Goal: Task Accomplishment & Management: Manage account settings

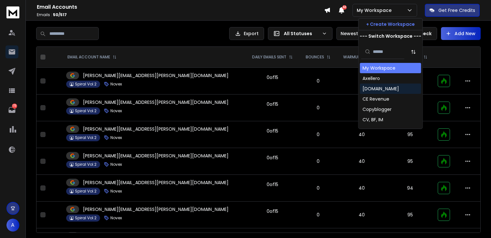
click at [389, 102] on div "CE Revenue" at bounding box center [390, 99] width 61 height 10
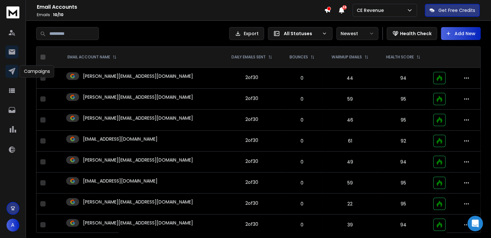
click at [13, 66] on link at bounding box center [11, 71] width 13 height 13
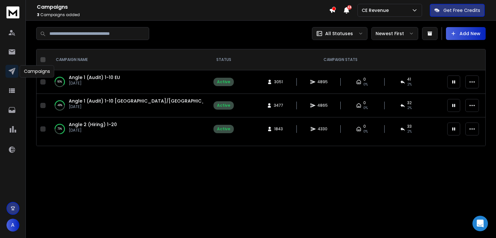
click at [134, 74] on div "60 % Angle 1 (Audit) 1-10 EU 3 months ago" at bounding box center [129, 81] width 148 height 15
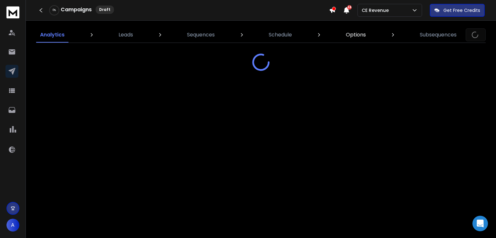
click at [347, 38] on p "Options" at bounding box center [356, 35] width 20 height 8
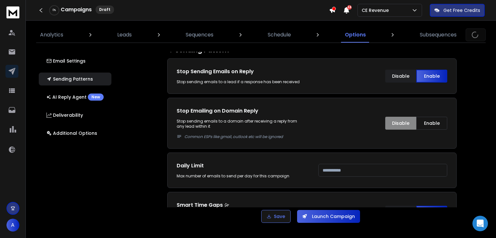
scroll to position [323, 0]
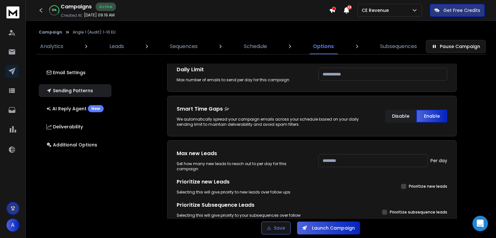
click at [334, 158] on input "*" at bounding box center [372, 160] width 109 height 13
type input "***"
click at [412, 188] on label "Prioritize new leads" at bounding box center [428, 186] width 38 height 5
click at [406, 188] on button "Prioritize new leads" at bounding box center [403, 186] width 5 height 5
click at [283, 229] on button "Save" at bounding box center [275, 228] width 29 height 13
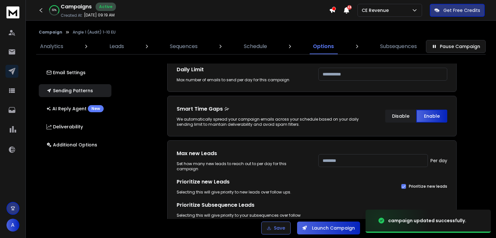
click at [330, 231] on button "Launch Campaign" at bounding box center [328, 228] width 63 height 13
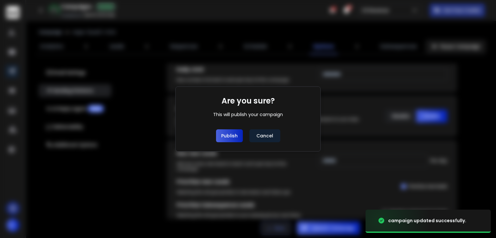
click at [236, 137] on button "Publish" at bounding box center [229, 135] width 27 height 13
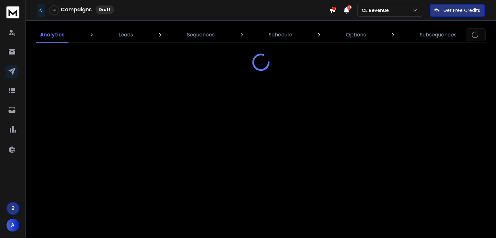
drag, startPoint x: 43, startPoint y: 7, endPoint x: 41, endPoint y: 12, distance: 4.7
click at [43, 7] on icon at bounding box center [41, 10] width 6 height 6
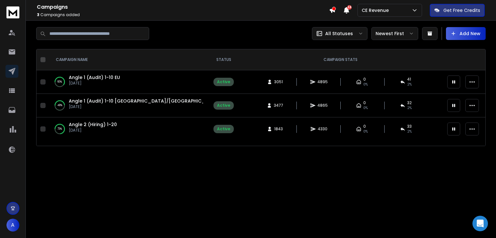
click at [134, 106] on div "48 % Angle 1 (Audit) 1-10 [GEOGRAPHIC_DATA]/[GEOGRAPHIC_DATA] [DATE]" at bounding box center [129, 105] width 148 height 15
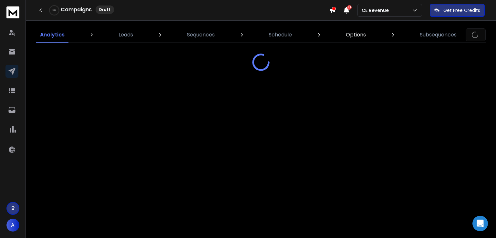
click at [344, 34] on link "Options" at bounding box center [356, 34] width 28 height 15
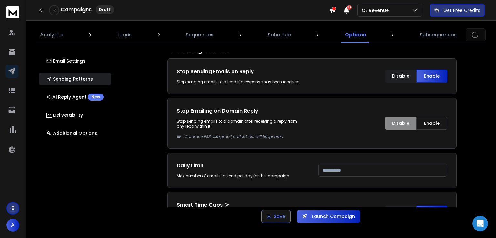
scroll to position [323, 0]
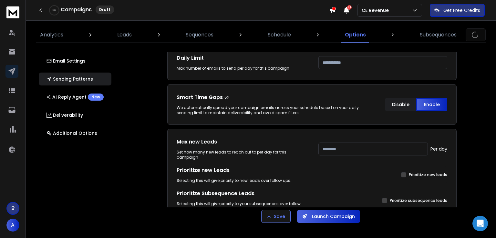
click at [340, 148] on input "*" at bounding box center [372, 149] width 109 height 13
type input "***"
click at [401, 176] on button "Prioritize new leads" at bounding box center [403, 174] width 5 height 5
click at [270, 214] on icon "submit" at bounding box center [269, 216] width 5 height 5
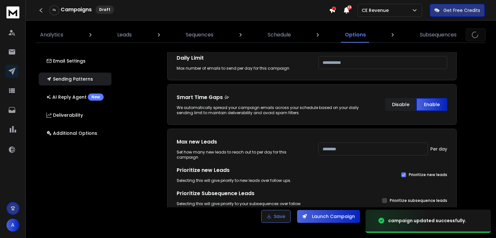
click at [321, 218] on button "Launch Campaign" at bounding box center [328, 216] width 63 height 13
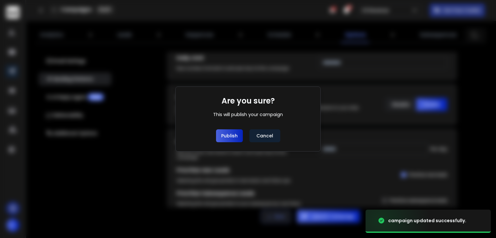
click at [224, 135] on button "Publish" at bounding box center [229, 135] width 27 height 13
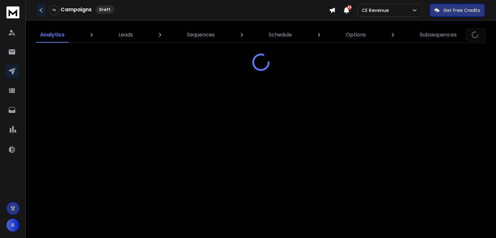
click at [42, 11] on icon at bounding box center [41, 10] width 6 height 6
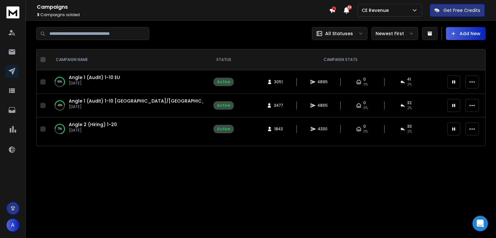
click at [121, 135] on div "73 % Angle 2 (Hiring) 1-20 3 months ago" at bounding box center [129, 128] width 148 height 15
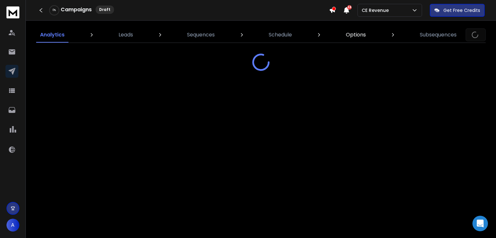
click at [343, 42] on link "Options" at bounding box center [356, 34] width 28 height 15
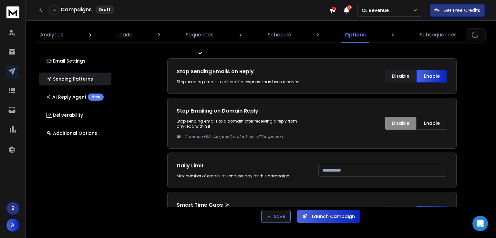
scroll to position [323, 0]
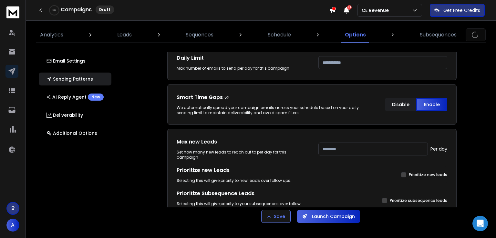
click at [361, 153] on input "*" at bounding box center [372, 149] width 109 height 13
type input "***"
drag, startPoint x: 423, startPoint y: 172, endPoint x: 401, endPoint y: 181, distance: 23.7
click at [423, 172] on label "Prioritize new leads" at bounding box center [428, 174] width 38 height 5
click at [406, 172] on button "Prioritize new leads" at bounding box center [403, 174] width 5 height 5
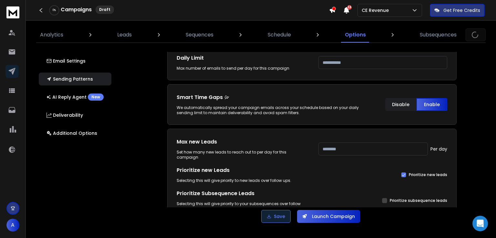
click at [281, 218] on button "Save" at bounding box center [275, 216] width 29 height 13
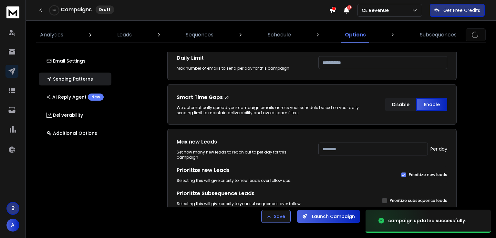
click at [319, 217] on button "Launch Campaign" at bounding box center [328, 216] width 63 height 13
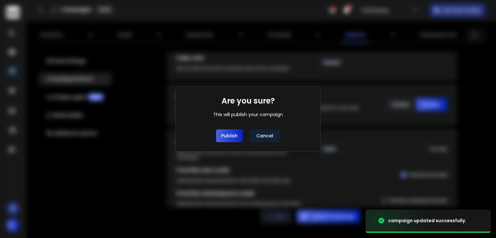
click at [236, 131] on button "Publish" at bounding box center [229, 135] width 27 height 13
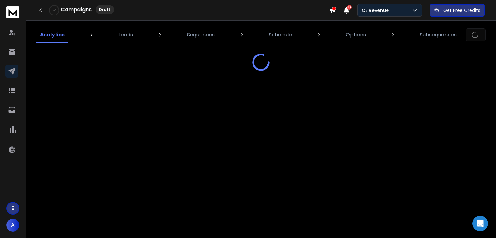
drag, startPoint x: 374, startPoint y: 20, endPoint x: 374, endPoint y: 16, distance: 4.2
click at [374, 20] on div "0 % Campaigns Draft [DATE] Revenue Get Free Credits" at bounding box center [248, 10] width 496 height 21
click at [374, 14] on button "CE Revenue" at bounding box center [389, 10] width 65 height 13
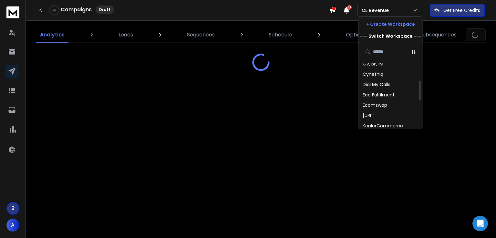
drag, startPoint x: 420, startPoint y: 70, endPoint x: 412, endPoint y: 77, distance: 10.8
click at [421, 87] on div at bounding box center [420, 91] width 2 height 20
click at [393, 111] on div "[URL]" at bounding box center [390, 114] width 61 height 10
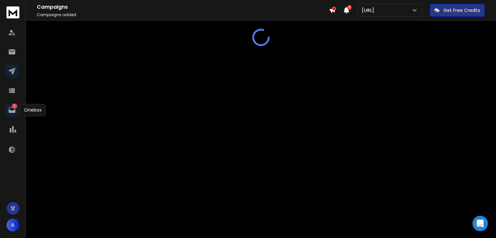
click at [10, 109] on icon at bounding box center [12, 110] width 8 height 8
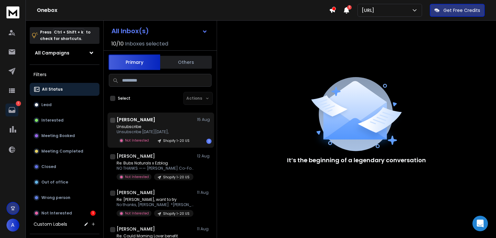
click at [142, 125] on p "Unsubscribe" at bounding box center [155, 126] width 77 height 5
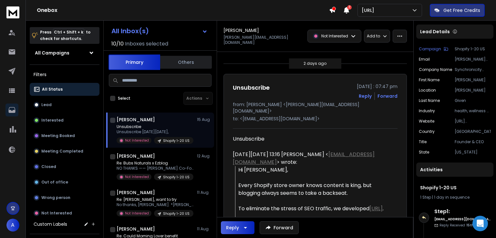
click at [394, 39] on button "button" at bounding box center [399, 36] width 14 height 13
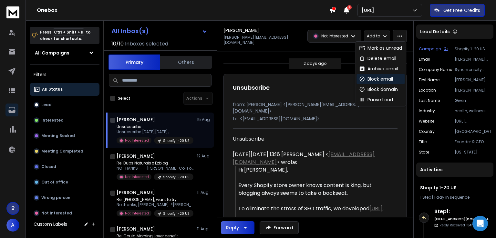
click at [381, 75] on div "Block email" at bounding box center [380, 79] width 48 height 10
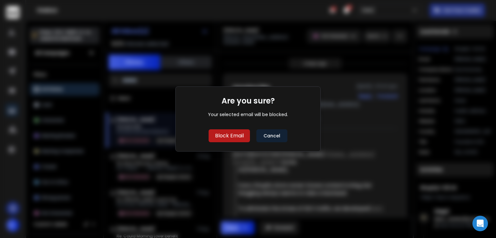
click at [216, 134] on button "Block Email" at bounding box center [228, 135] width 41 height 13
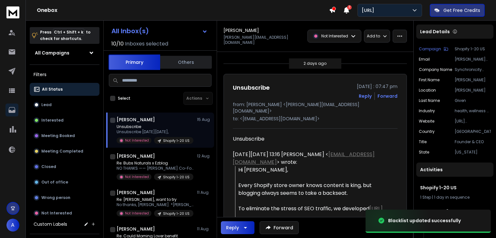
click at [388, 9] on div "Ezblog.ai" at bounding box center [389, 10] width 56 height 6
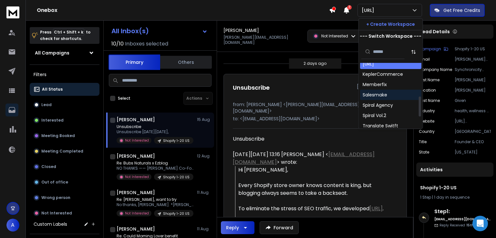
scroll to position [142, 0]
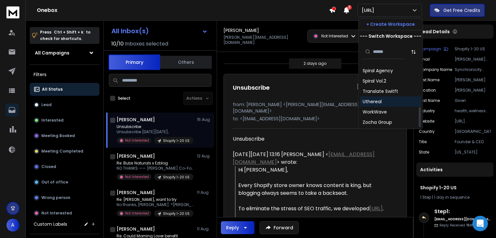
click at [409, 100] on div "Uthereal" at bounding box center [390, 101] width 61 height 10
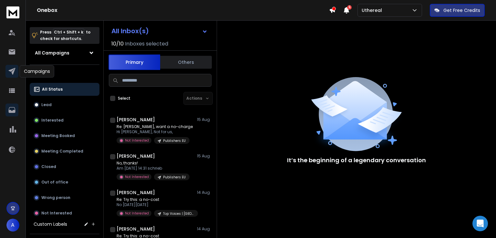
click at [17, 69] on link at bounding box center [11, 71] width 13 height 13
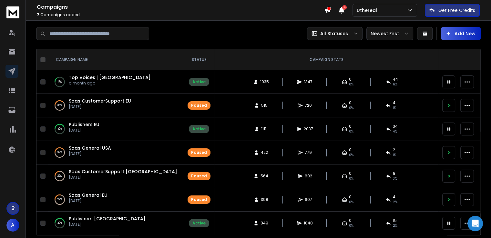
click at [110, 86] on div "17 % Top Voices | USA a month ago" at bounding box center [116, 81] width 123 height 15
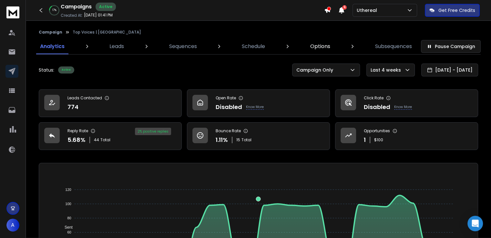
click at [319, 46] on p "Options" at bounding box center [320, 47] width 20 height 8
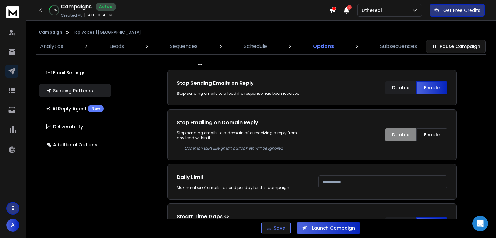
scroll to position [323, 0]
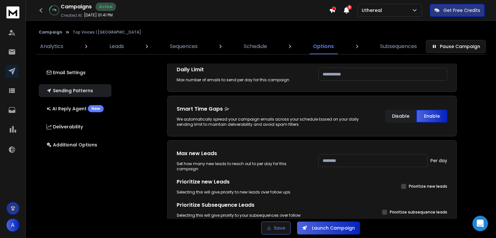
click at [356, 160] on input "*" at bounding box center [372, 160] width 109 height 13
type input "***"
click at [401, 185] on button "Prioritize new leads" at bounding box center [403, 186] width 5 height 5
click at [269, 231] on button "Save" at bounding box center [275, 228] width 29 height 13
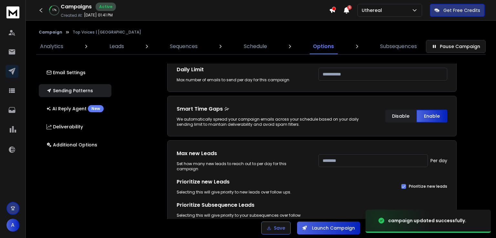
click at [323, 228] on button "Launch Campaign" at bounding box center [328, 228] width 63 height 13
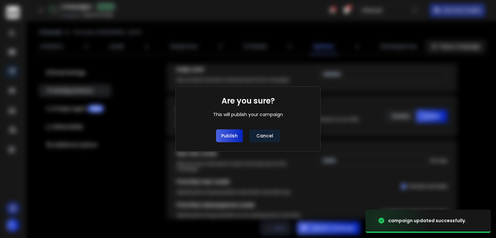
drag, startPoint x: 230, startPoint y: 141, endPoint x: 227, endPoint y: 143, distance: 3.8
click at [229, 141] on button "Publish" at bounding box center [229, 135] width 27 height 13
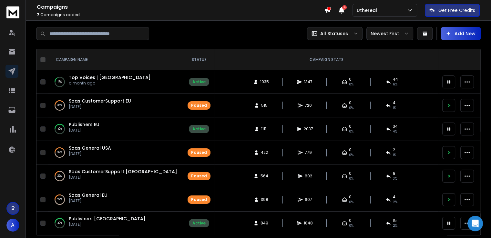
click at [136, 126] on div "42 % Publishers EU [DATE]" at bounding box center [116, 128] width 123 height 15
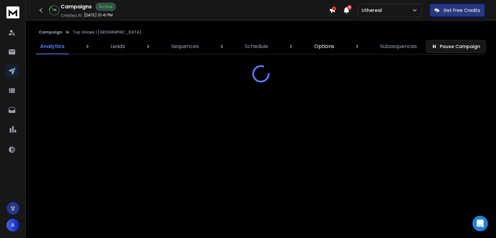
click at [327, 49] on p "Options" at bounding box center [324, 47] width 20 height 8
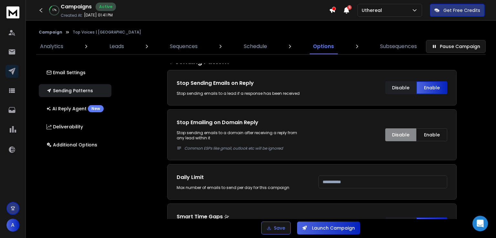
scroll to position [323, 0]
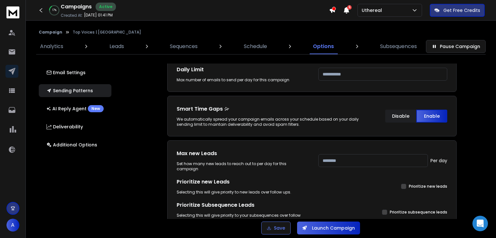
click at [361, 157] on input "*" at bounding box center [372, 160] width 109 height 13
type input "***"
click at [401, 186] on button "Prioritize new leads" at bounding box center [403, 186] width 5 height 5
click at [266, 232] on button "Save" at bounding box center [275, 228] width 29 height 13
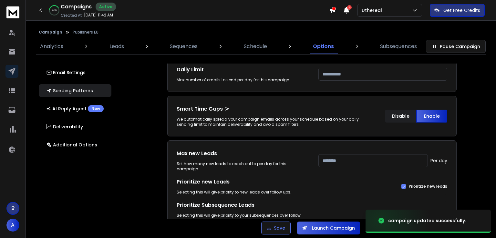
click at [321, 229] on button "Launch Campaign" at bounding box center [328, 228] width 63 height 13
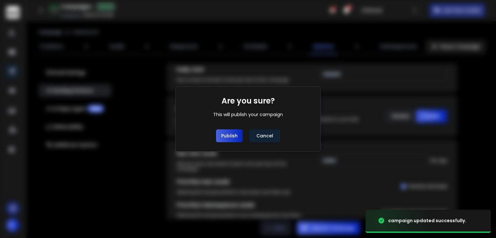
click at [228, 140] on button "Publish" at bounding box center [229, 135] width 27 height 13
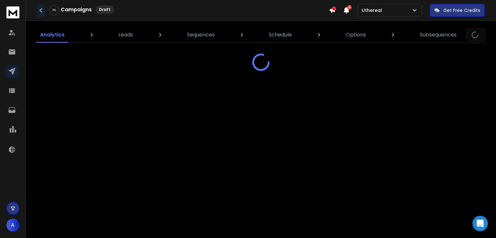
click at [39, 9] on icon at bounding box center [41, 10] width 6 height 6
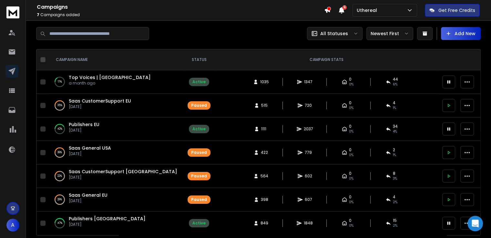
click at [109, 220] on div "47 % Publishers [GEOGRAPHIC_DATA] [DATE]" at bounding box center [116, 223] width 123 height 15
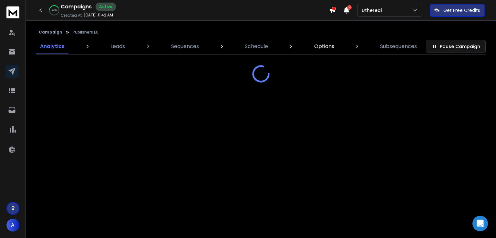
click at [325, 53] on link "Options" at bounding box center [324, 46] width 28 height 15
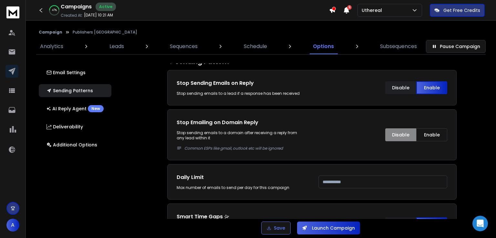
scroll to position [323, 0]
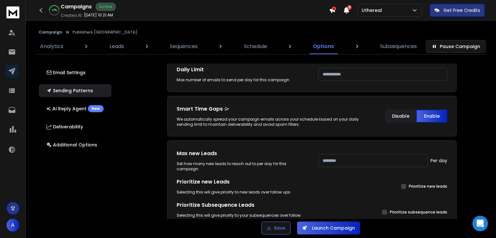
click at [340, 161] on input "*" at bounding box center [372, 160] width 109 height 13
type input "***"
click at [401, 185] on button "Prioritize new leads" at bounding box center [403, 186] width 5 height 5
click at [272, 227] on button "Save" at bounding box center [275, 228] width 29 height 13
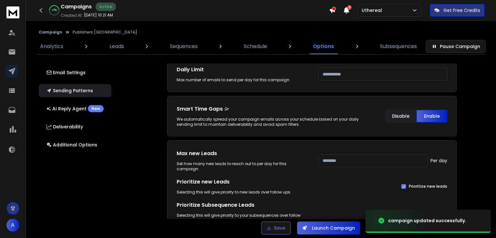
click at [328, 228] on button "Launch Campaign" at bounding box center [328, 228] width 63 height 13
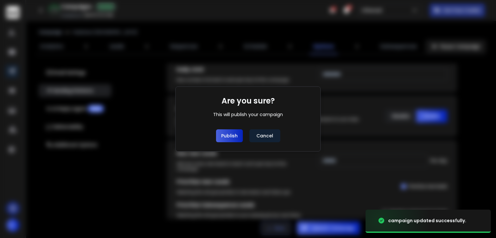
click at [230, 141] on button "Publish" at bounding box center [229, 135] width 27 height 13
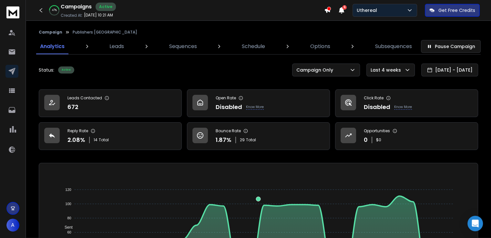
click at [413, 14] on button "Uthereal" at bounding box center [384, 10] width 65 height 13
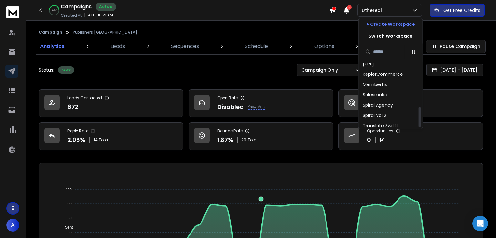
scroll to position [142, 0]
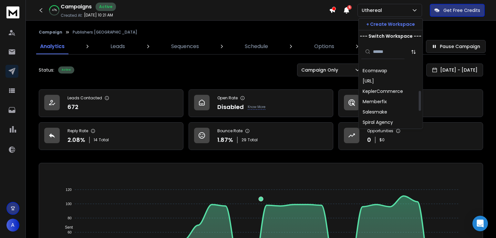
drag, startPoint x: 419, startPoint y: 117, endPoint x: 419, endPoint y: 100, distance: 16.5
click at [419, 100] on div at bounding box center [420, 101] width 2 height 20
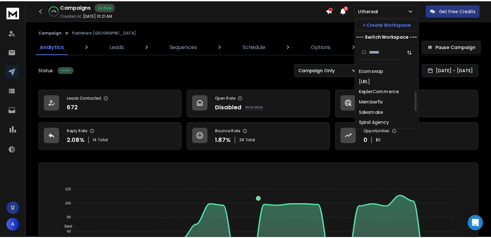
scroll to position [89, 0]
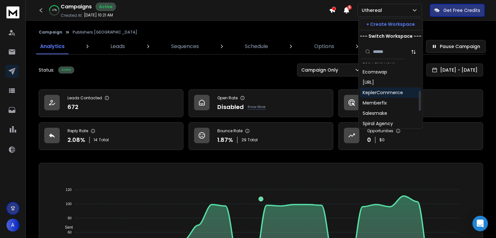
click at [411, 94] on div "KeplerCommerce" at bounding box center [390, 92] width 61 height 10
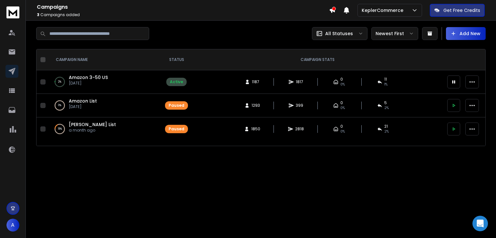
click at [114, 76] on div "2 % Amazon 3-50 US [DATE]" at bounding box center [105, 81] width 100 height 15
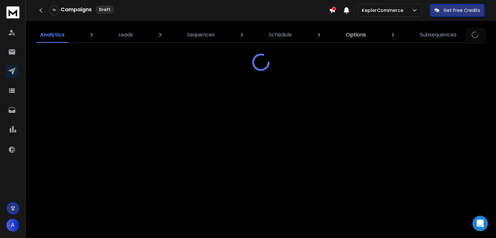
click at [353, 36] on p "Options" at bounding box center [356, 35] width 20 height 8
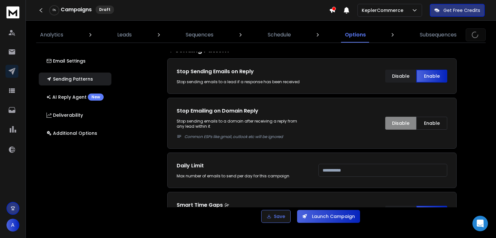
scroll to position [323, 0]
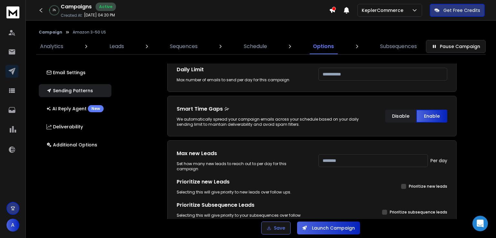
click at [354, 148] on div "Max new Leads Set how many new leads to reach out to per day for this campaign …" at bounding box center [311, 192] width 289 height 104
click at [350, 163] on input "*" at bounding box center [372, 160] width 109 height 13
type input "***"
click at [401, 185] on button "Prioritize new leads" at bounding box center [403, 186] width 5 height 5
click at [272, 228] on button "Save" at bounding box center [275, 228] width 29 height 13
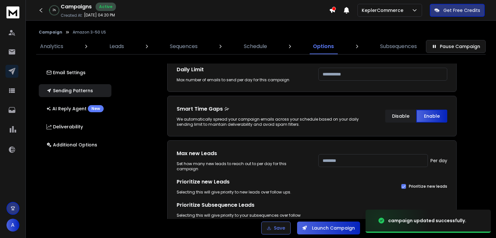
click at [319, 225] on button "Launch Campaign" at bounding box center [328, 228] width 63 height 13
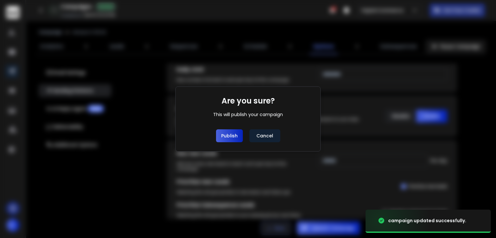
click at [228, 131] on button "Publish" at bounding box center [229, 135] width 27 height 13
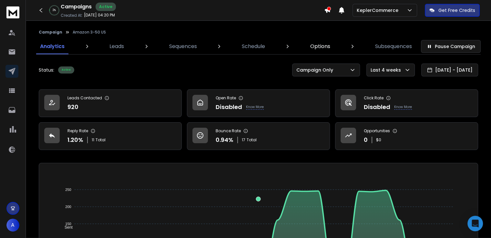
drag, startPoint x: 320, startPoint y: 40, endPoint x: 320, endPoint y: 48, distance: 7.8
click at [320, 41] on link "Options" at bounding box center [320, 46] width 28 height 15
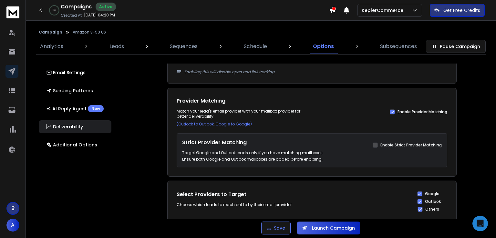
scroll to position [639, 0]
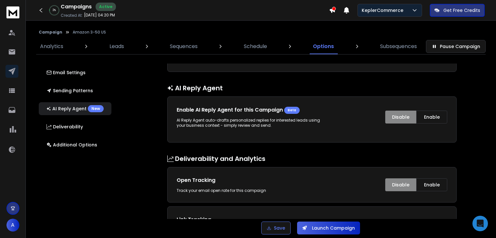
drag, startPoint x: 417, startPoint y: 14, endPoint x: 412, endPoint y: 12, distance: 5.1
click at [413, 13] on button "KeplerCommerce" at bounding box center [389, 10] width 65 height 13
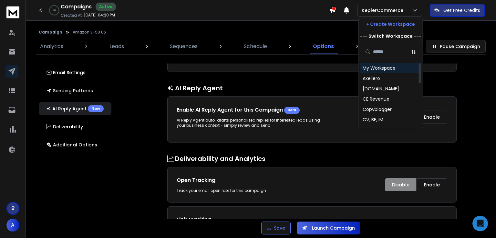
click at [395, 68] on div "My Workspace" at bounding box center [378, 68] width 33 height 6
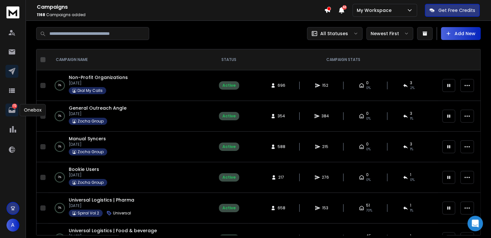
click at [11, 113] on icon at bounding box center [11, 110] width 7 height 6
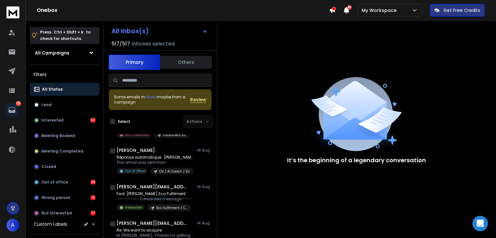
scroll to position [1049, 0]
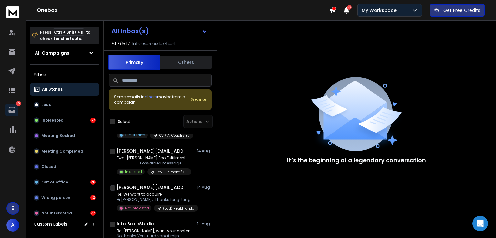
click at [399, 8] on div "My Workspace" at bounding box center [389, 10] width 56 height 6
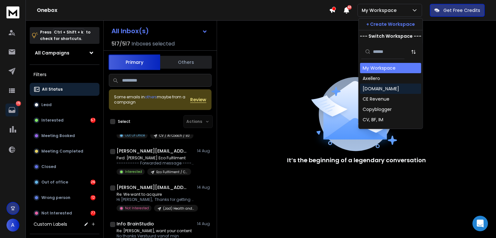
scroll to position [142, 0]
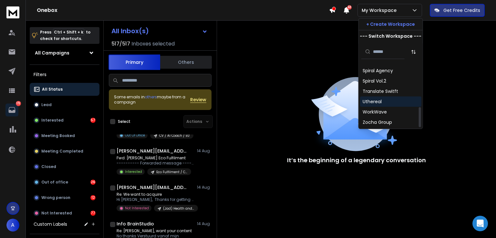
click at [382, 100] on div "Uthereal" at bounding box center [390, 101] width 61 height 10
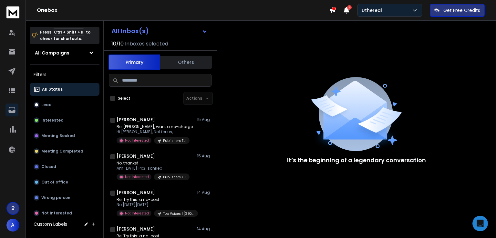
drag, startPoint x: 411, startPoint y: 12, endPoint x: 406, endPoint y: 14, distance: 5.4
click at [411, 12] on div "Uthereal" at bounding box center [389, 10] width 56 height 6
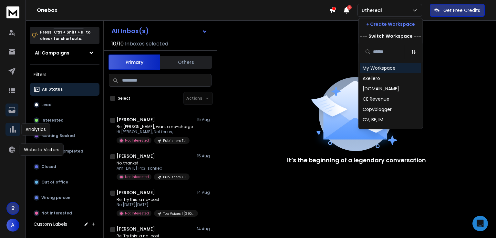
click at [8, 131] on icon at bounding box center [13, 130] width 10 height 10
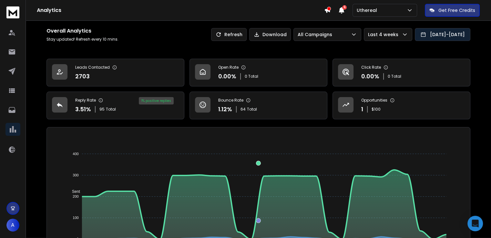
click at [428, 40] on button "[DATE] - [DATE]" at bounding box center [443, 34] width 56 height 13
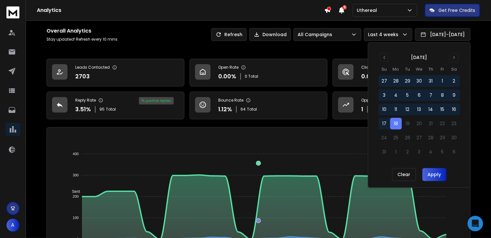
click at [393, 110] on button "11" at bounding box center [396, 110] width 12 height 12
drag, startPoint x: 397, startPoint y: 123, endPoint x: 399, endPoint y: 128, distance: 5.3
click at [396, 123] on button "18" at bounding box center [396, 124] width 12 height 12
click at [398, 112] on button "11" at bounding box center [396, 110] width 12 height 12
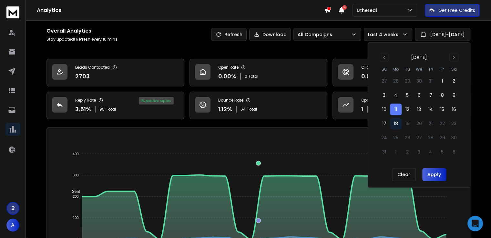
drag, startPoint x: 398, startPoint y: 125, endPoint x: 424, endPoint y: 161, distance: 44.8
click at [397, 125] on button "18" at bounding box center [396, 124] width 12 height 12
click at [438, 174] on button "Apply" at bounding box center [434, 174] width 24 height 13
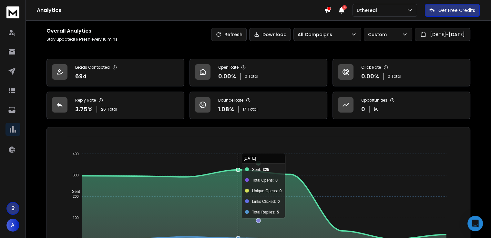
scroll to position [178, 0]
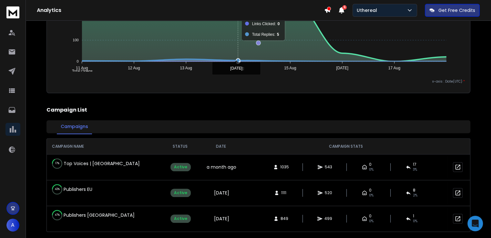
click at [404, 11] on div "Uthereal" at bounding box center [385, 10] width 56 height 6
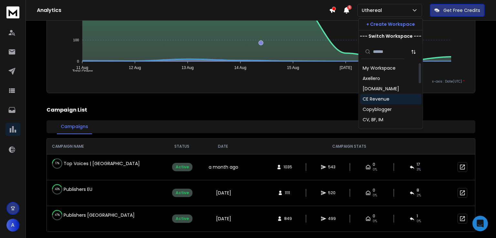
click at [393, 99] on div "CE Revenue" at bounding box center [390, 99] width 61 height 10
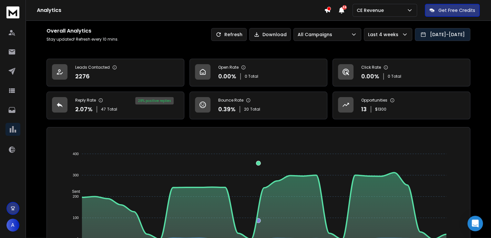
click at [421, 33] on button "21 Jul 2025 - 18 Aug 2025" at bounding box center [443, 34] width 56 height 13
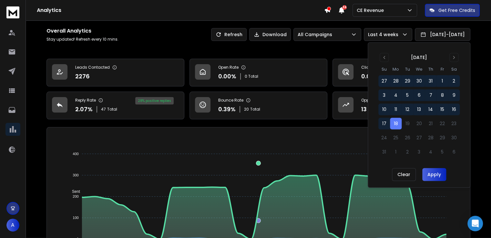
click at [394, 108] on button "11" at bounding box center [396, 110] width 12 height 12
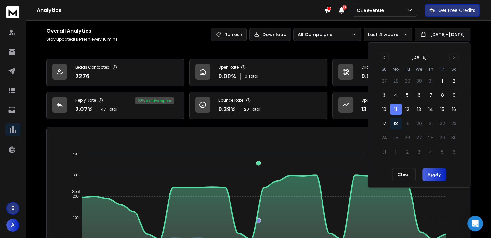
click at [393, 123] on button "18" at bounding box center [396, 124] width 12 height 12
click at [425, 169] on button "Apply" at bounding box center [434, 174] width 24 height 13
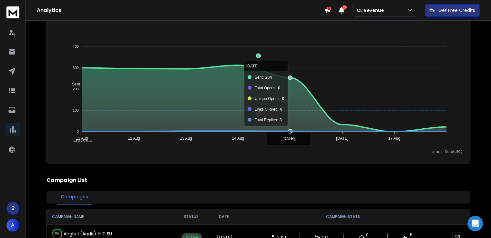
scroll to position [178, 0]
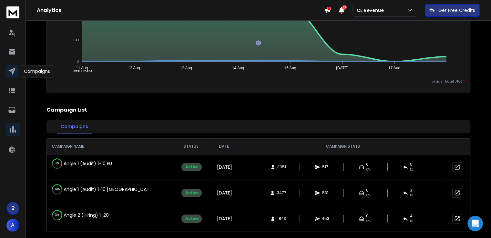
click at [10, 71] on icon at bounding box center [11, 71] width 7 height 7
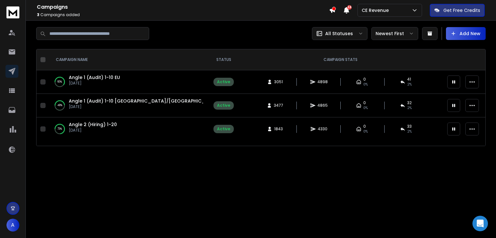
click at [111, 79] on span "Angle 1 (Audit) 1-10 EU" at bounding box center [94, 77] width 51 height 6
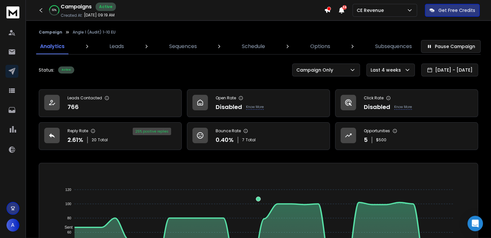
scroll to position [215, 0]
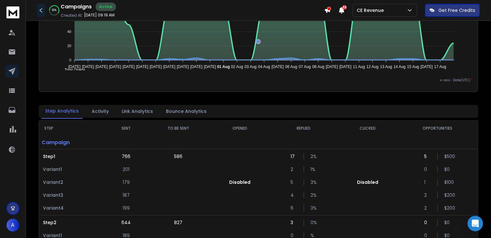
click at [41, 12] on icon at bounding box center [41, 10] width 6 height 6
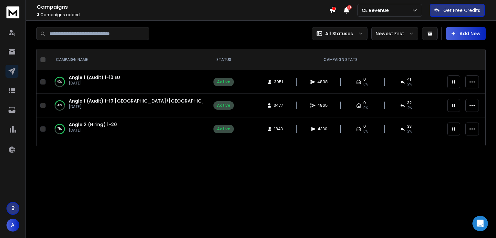
click at [111, 94] on td "48 % Angle 1 (Audit) 1-10 USA/CA 3 months ago" at bounding box center [128, 106] width 161 height 24
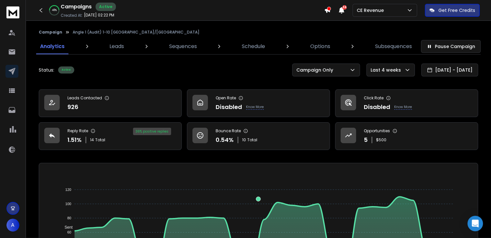
scroll to position [215, 0]
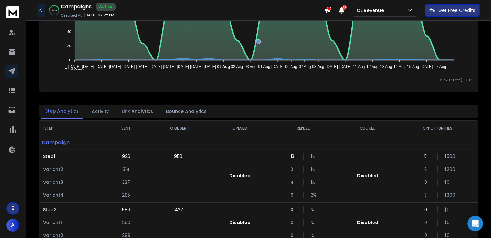
click at [41, 9] on icon at bounding box center [41, 10] width 6 height 6
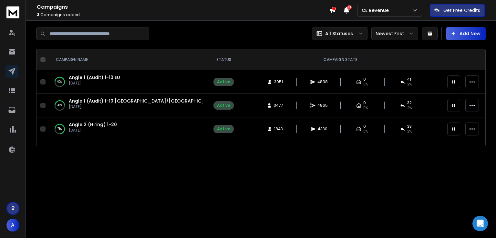
click at [131, 127] on div "73 % Angle 2 (Hiring) 1-20 3 months ago" at bounding box center [129, 128] width 148 height 15
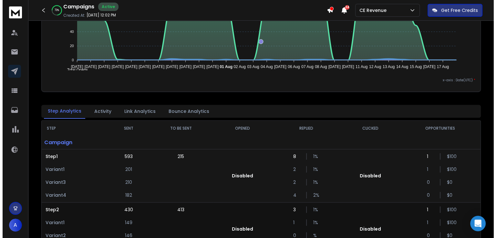
scroll to position [284, 0]
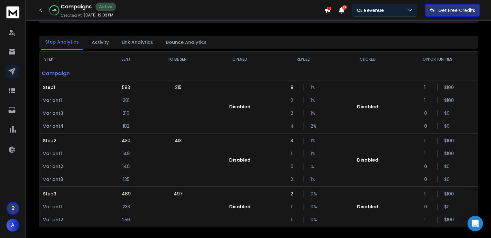
click at [389, 12] on div "CE Revenue" at bounding box center [385, 10] width 56 height 6
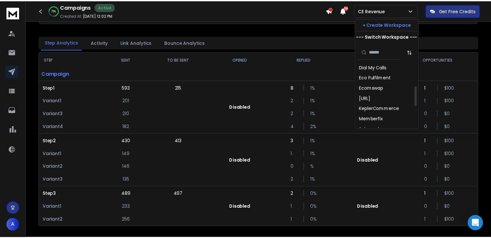
scroll to position [81, 0]
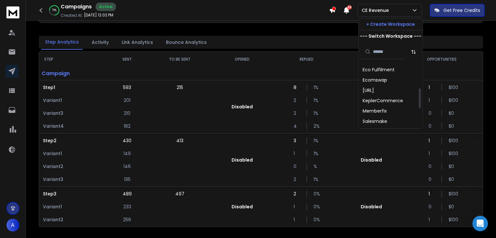
drag, startPoint x: 419, startPoint y: 74, endPoint x: 420, endPoint y: 99, distance: 25.2
click at [420, 99] on div at bounding box center [420, 98] width 2 height 20
click at [395, 90] on div "[URL]" at bounding box center [390, 90] width 61 height 10
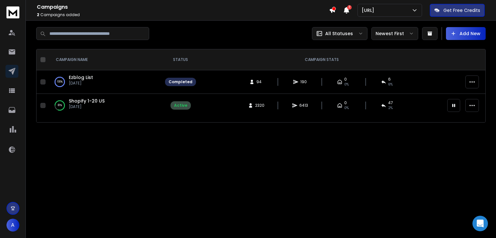
click at [136, 102] on div "81 % Shopify 1-20 US [DATE]" at bounding box center [105, 105] width 100 height 15
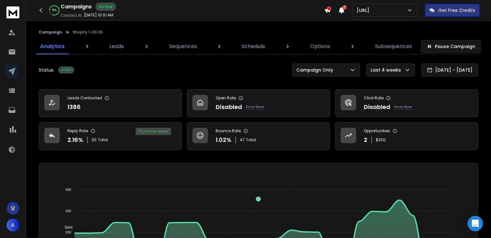
scroll to position [323, 0]
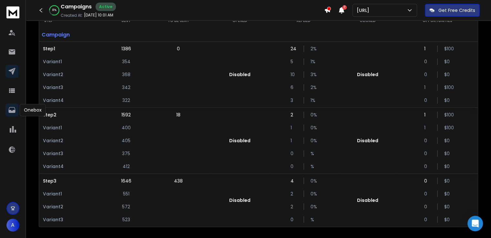
click at [11, 115] on link at bounding box center [11, 110] width 13 height 13
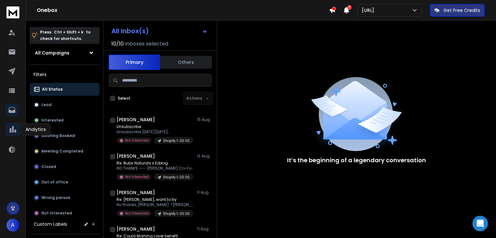
click at [15, 129] on icon at bounding box center [13, 130] width 10 height 10
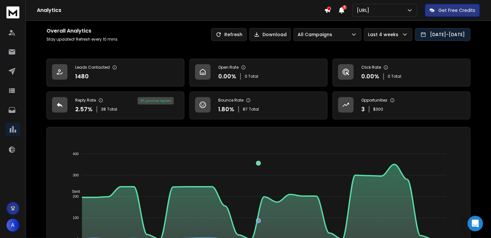
click at [432, 35] on button "[DATE] - [DATE]" at bounding box center [443, 34] width 56 height 13
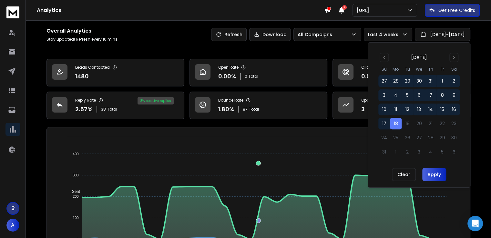
click at [397, 109] on button "11" at bounding box center [396, 110] width 12 height 12
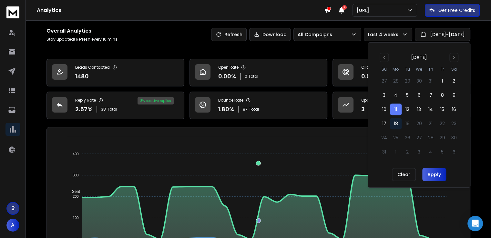
click at [395, 121] on button "18" at bounding box center [396, 124] width 12 height 12
click at [436, 175] on button "Apply" at bounding box center [434, 174] width 24 height 13
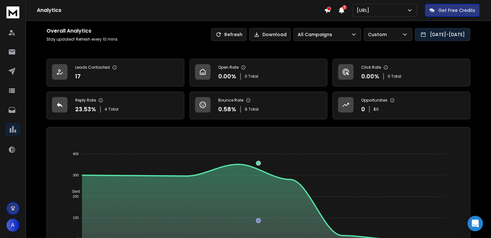
click at [430, 38] on button "11 Aug 2025 - 18 Aug 2025" at bounding box center [443, 34] width 56 height 13
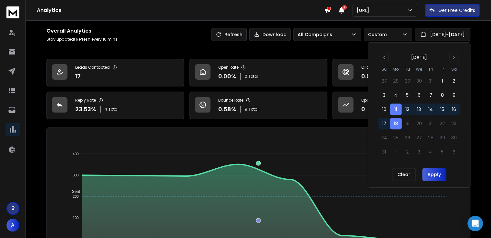
click at [395, 110] on button "11" at bounding box center [396, 110] width 12 height 12
click at [396, 109] on button "11" at bounding box center [396, 110] width 12 height 12
click at [445, 112] on button "15" at bounding box center [442, 110] width 12 height 12
click at [442, 176] on button "Apply" at bounding box center [434, 174] width 24 height 13
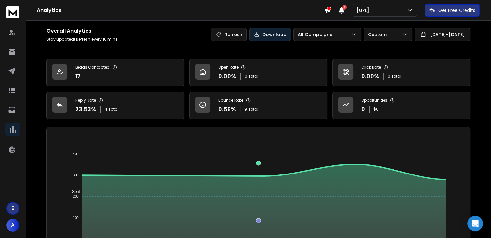
click at [262, 34] on p "Download" at bounding box center [274, 34] width 24 height 6
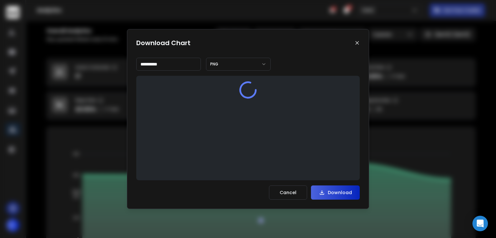
click at [174, 62] on div "**********" at bounding box center [247, 129] width 223 height 142
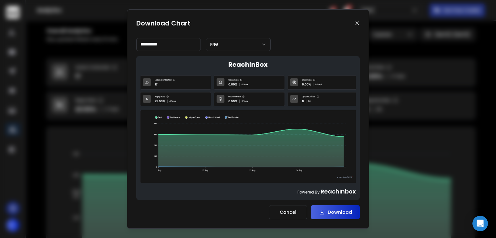
click at [174, 62] on div "ReachInBox" at bounding box center [248, 66] width 216 height 12
click at [174, 49] on input "**********" at bounding box center [168, 44] width 65 height 13
click at [191, 39] on input "**********" at bounding box center [168, 44] width 65 height 13
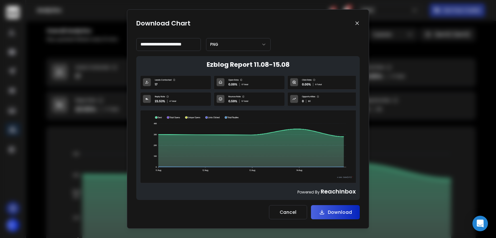
type input "**********"
click at [338, 216] on button "Download" at bounding box center [335, 212] width 49 height 14
click at [360, 24] on div "**********" at bounding box center [248, 118] width 242 height 219
click at [356, 22] on icon at bounding box center [356, 23] width 5 height 5
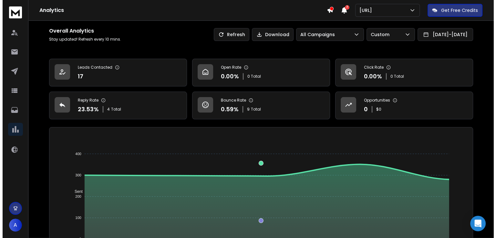
scroll to position [152, 0]
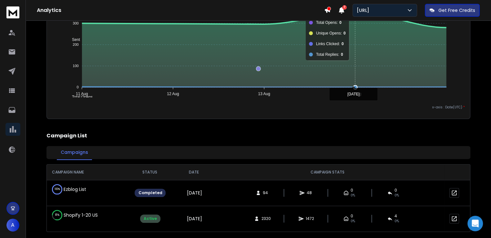
click at [382, 7] on div "[URL]" at bounding box center [385, 10] width 56 height 6
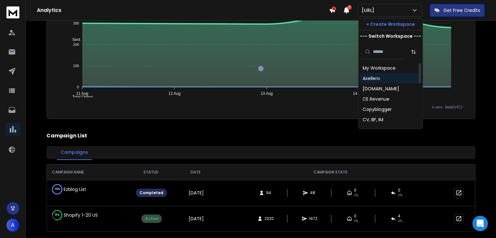
scroll to position [142, 0]
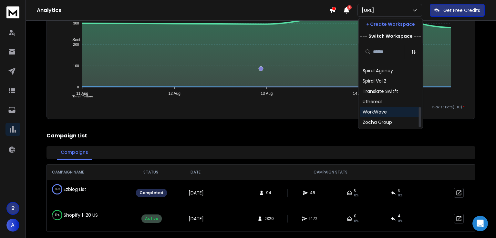
click at [420, 109] on div "My Workspace Axellero Brons.io CE Revenue Copyblogger CV, BF, IM Cynethiq Dial …" at bounding box center [391, 95] width 64 height 67
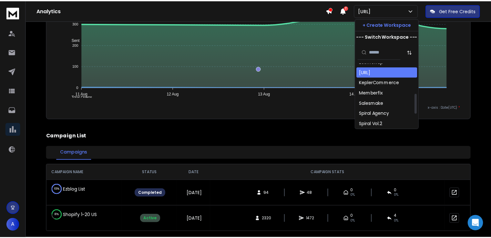
scroll to position [98, 0]
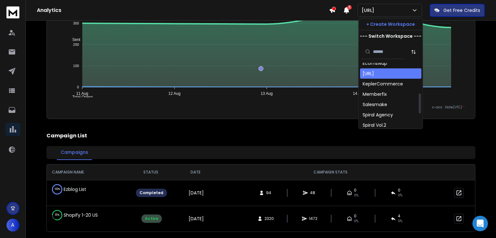
drag, startPoint x: 420, startPoint y: 109, endPoint x: 419, endPoint y: 95, distance: 13.9
click at [419, 95] on div at bounding box center [420, 104] width 2 height 20
click at [412, 85] on div "KeplerCommerce" at bounding box center [390, 84] width 61 height 10
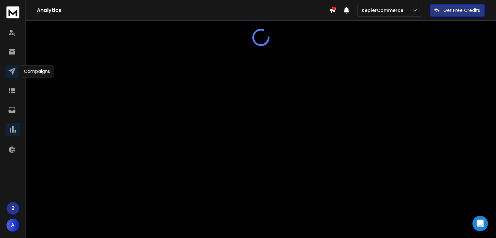
click at [12, 71] on icon at bounding box center [12, 71] width 8 height 8
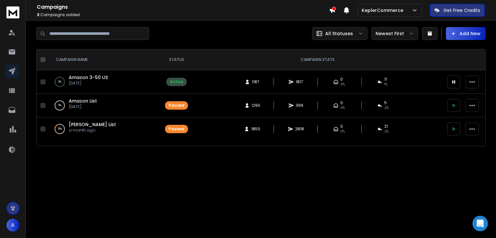
click at [119, 75] on div "2 % Amazon 3-50 US 13 days ago" at bounding box center [105, 81] width 100 height 15
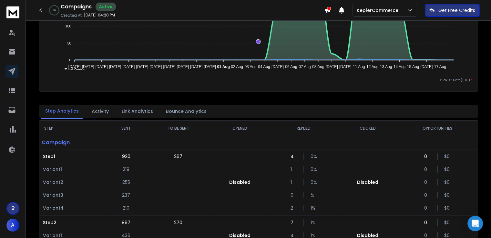
scroll to position [244, 0]
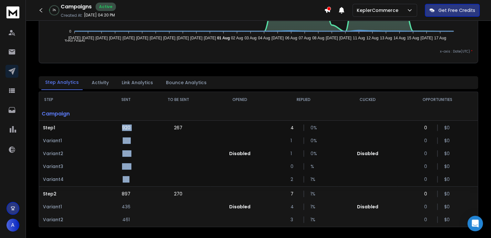
drag, startPoint x: 115, startPoint y: 123, endPoint x: 137, endPoint y: 185, distance: 65.8
click at [137, 185] on td "920 218 255 237 210" at bounding box center [126, 154] width 40 height 66
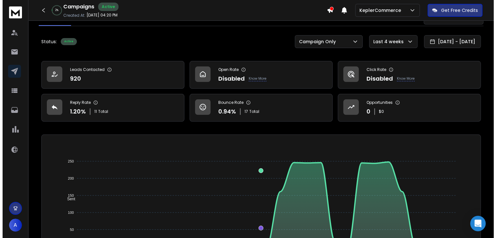
scroll to position [0, 0]
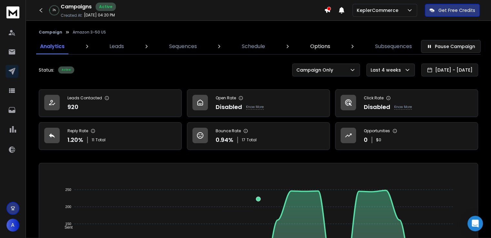
click at [325, 44] on p "Options" at bounding box center [320, 47] width 20 height 8
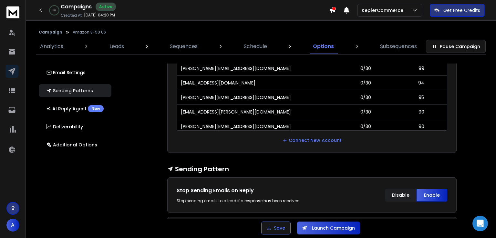
scroll to position [323, 0]
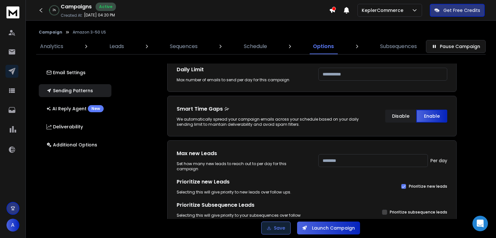
click at [289, 231] on button "Save" at bounding box center [275, 228] width 29 height 13
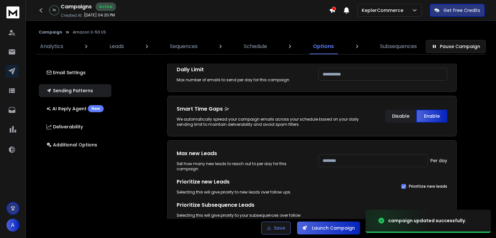
click at [303, 227] on icon at bounding box center [304, 228] width 5 height 5
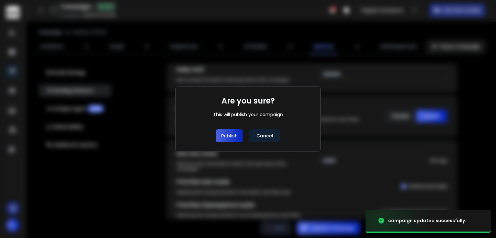
click at [239, 132] on button "Publish" at bounding box center [229, 135] width 27 height 13
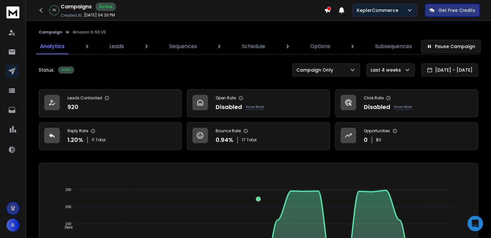
click at [358, 14] on button "KeplerCommerce" at bounding box center [384, 10] width 65 height 13
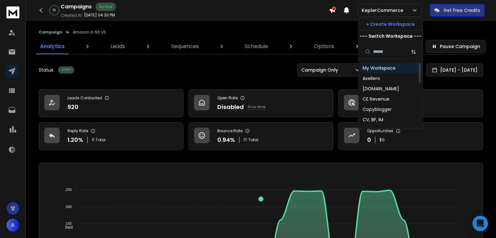
click at [377, 65] on div "My Workspace" at bounding box center [378, 68] width 33 height 6
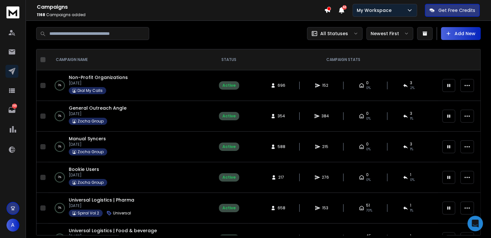
click at [376, 14] on button "My Workspace" at bounding box center [384, 10] width 65 height 13
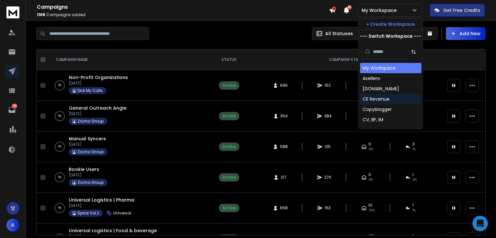
drag, startPoint x: 421, startPoint y: 74, endPoint x: 421, endPoint y: 84, distance: 9.7
click at [421, 84] on div "My Workspace Axellero [DOMAIN_NAME] CE Revenue Copyblogger CV, BF, IM Cynethiq …" at bounding box center [391, 95] width 64 height 67
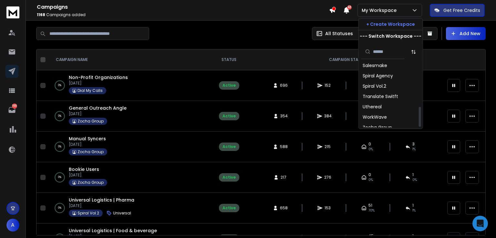
scroll to position [142, 0]
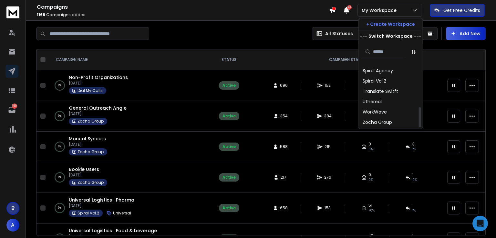
drag, startPoint x: 420, startPoint y: 79, endPoint x: 423, endPoint y: 123, distance: 44.3
click at [421, 123] on div at bounding box center [420, 117] width 2 height 20
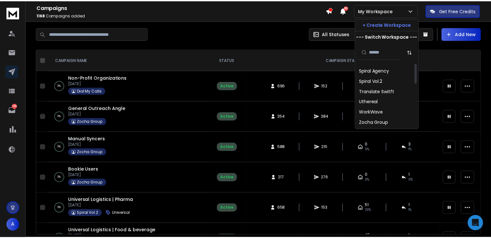
scroll to position [0, 0]
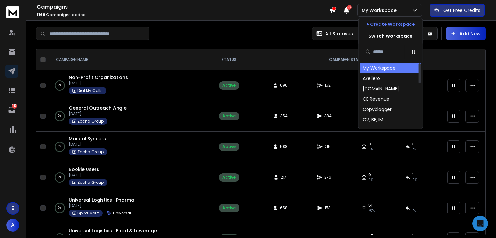
click at [371, 71] on div "My Workspace" at bounding box center [390, 68] width 61 height 10
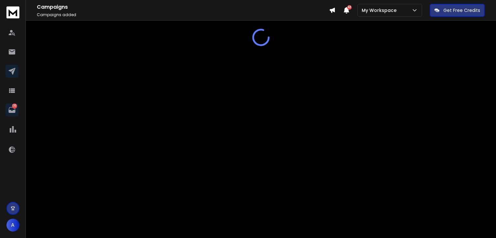
click at [16, 106] on p "170" at bounding box center [14, 106] width 5 height 5
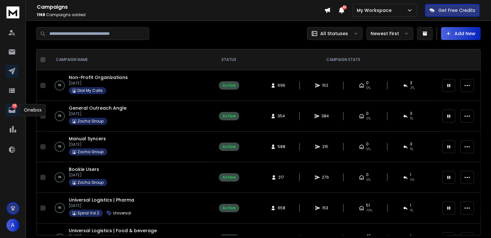
click at [15, 106] on link "170" at bounding box center [11, 110] width 13 height 13
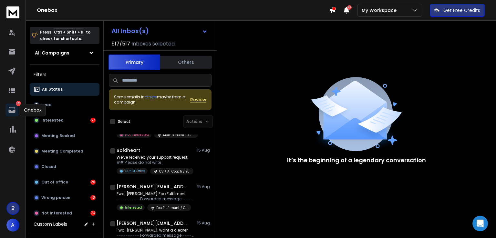
scroll to position [538, 0]
